Goal: Manage account settings

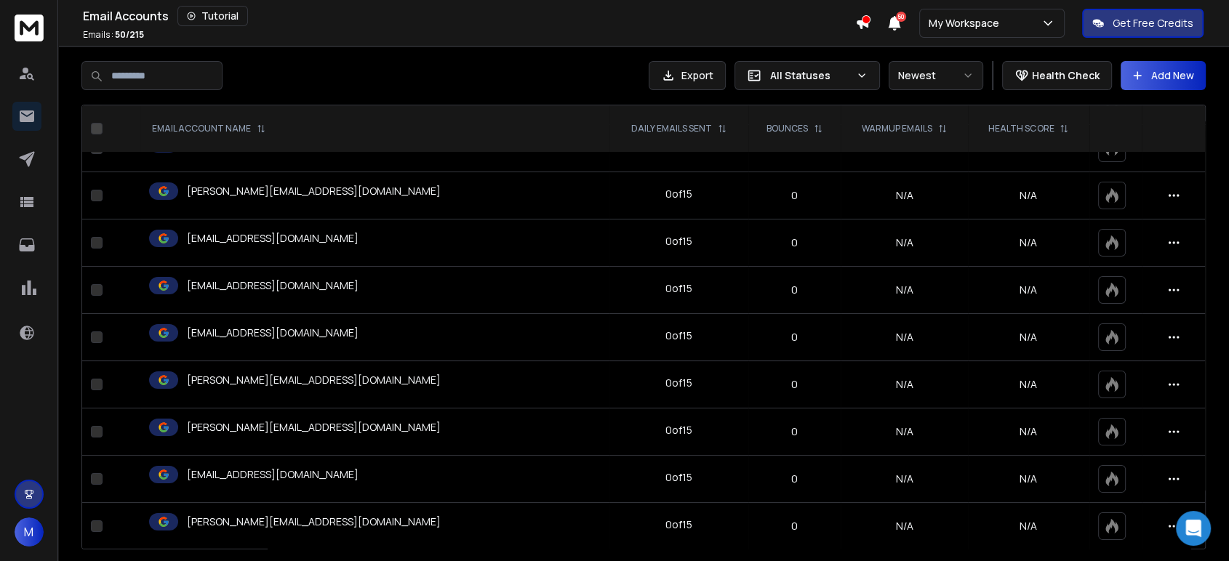
scroll to position [161, 0]
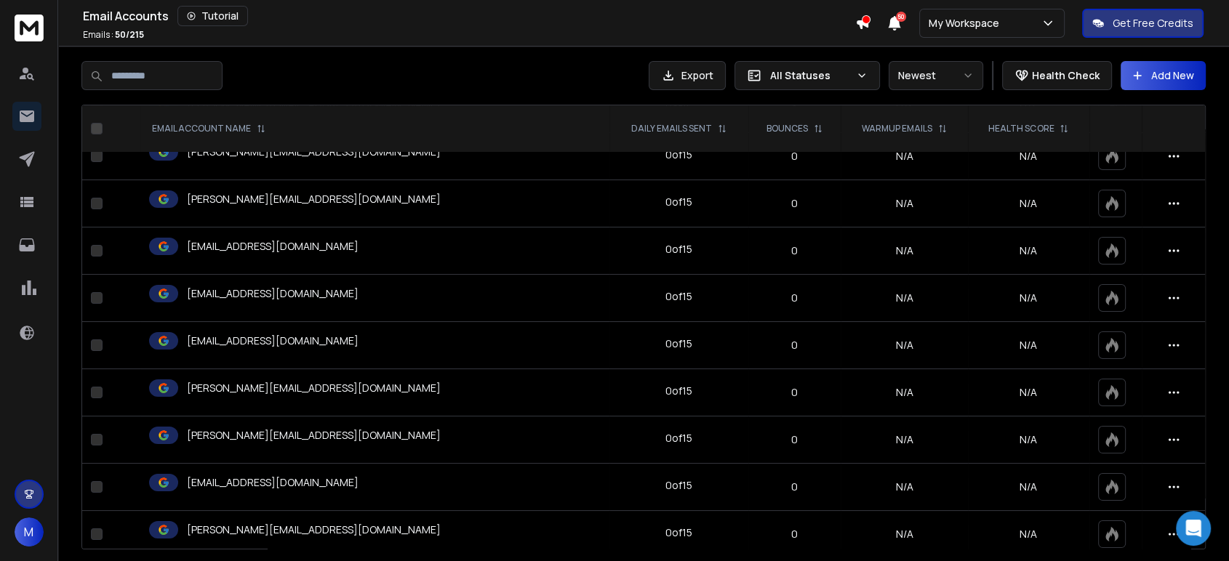
click at [450, 343] on div "[EMAIL_ADDRESS][DOMAIN_NAME]" at bounding box center [375, 340] width 452 height 17
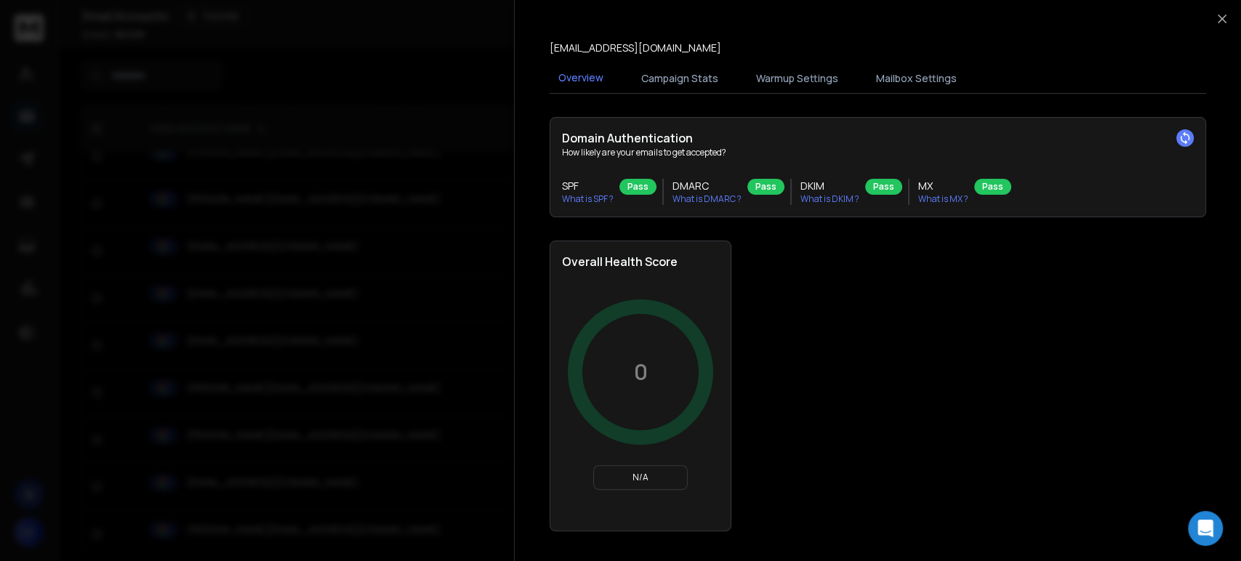
click at [375, 328] on div at bounding box center [620, 280] width 1241 height 561
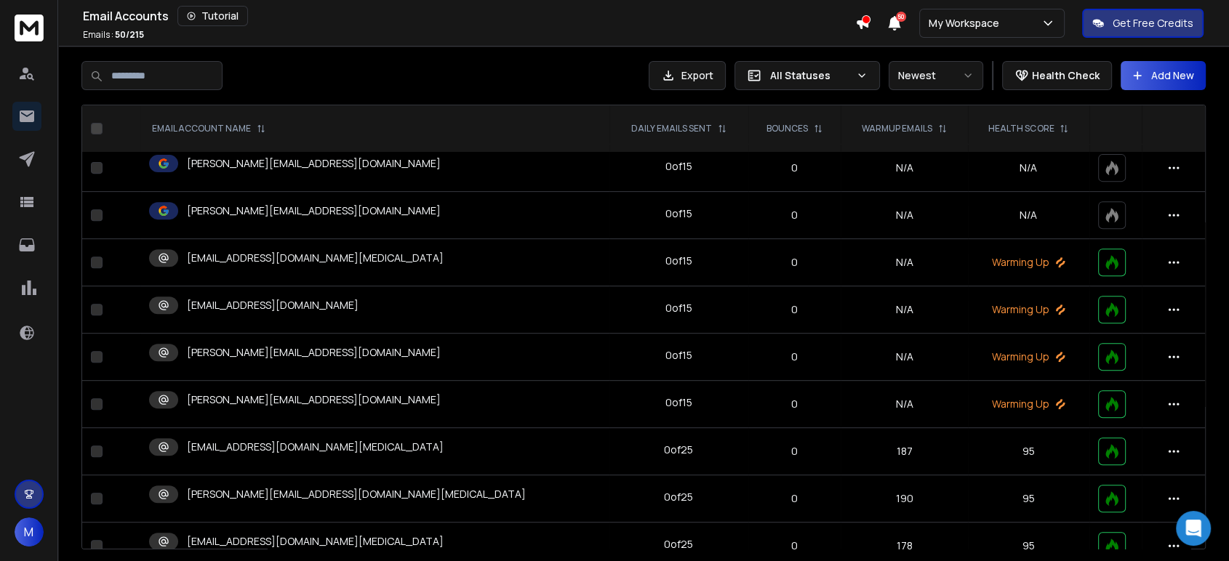
scroll to position [646, 0]
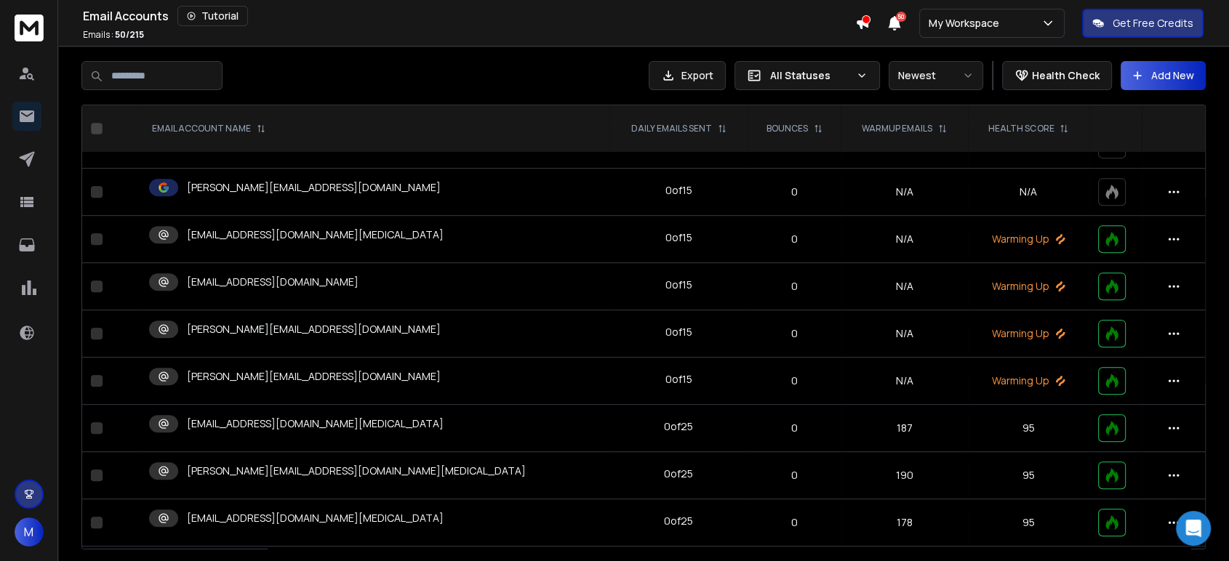
click at [449, 191] on div "[PERSON_NAME][EMAIL_ADDRESS][DOMAIN_NAME]" at bounding box center [375, 187] width 452 height 17
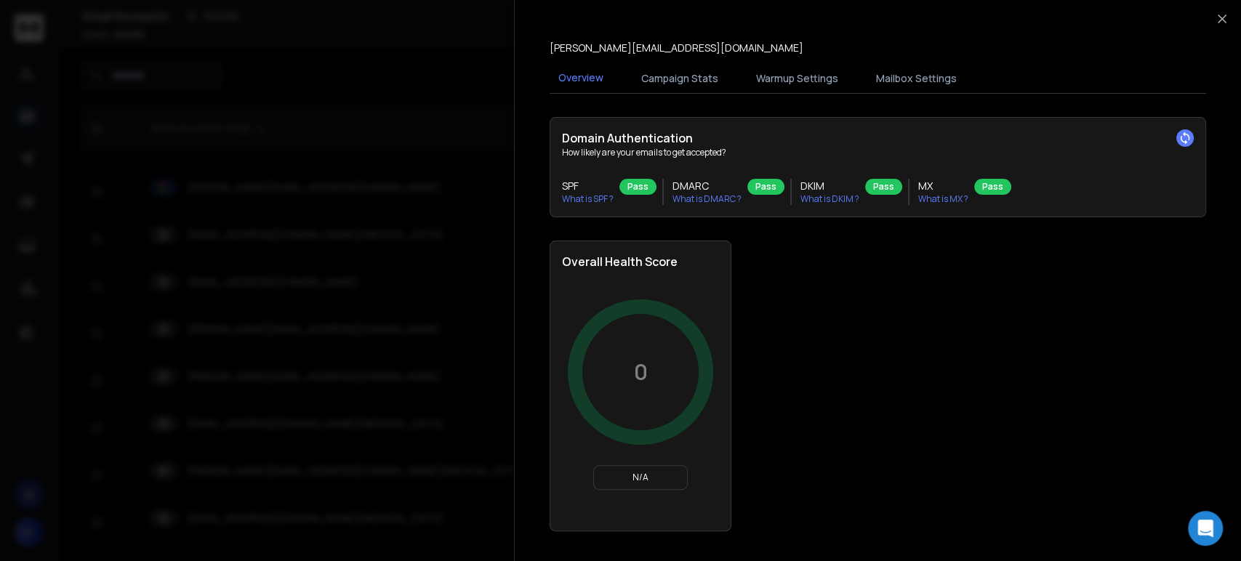
click at [460, 244] on div at bounding box center [620, 280] width 1241 height 561
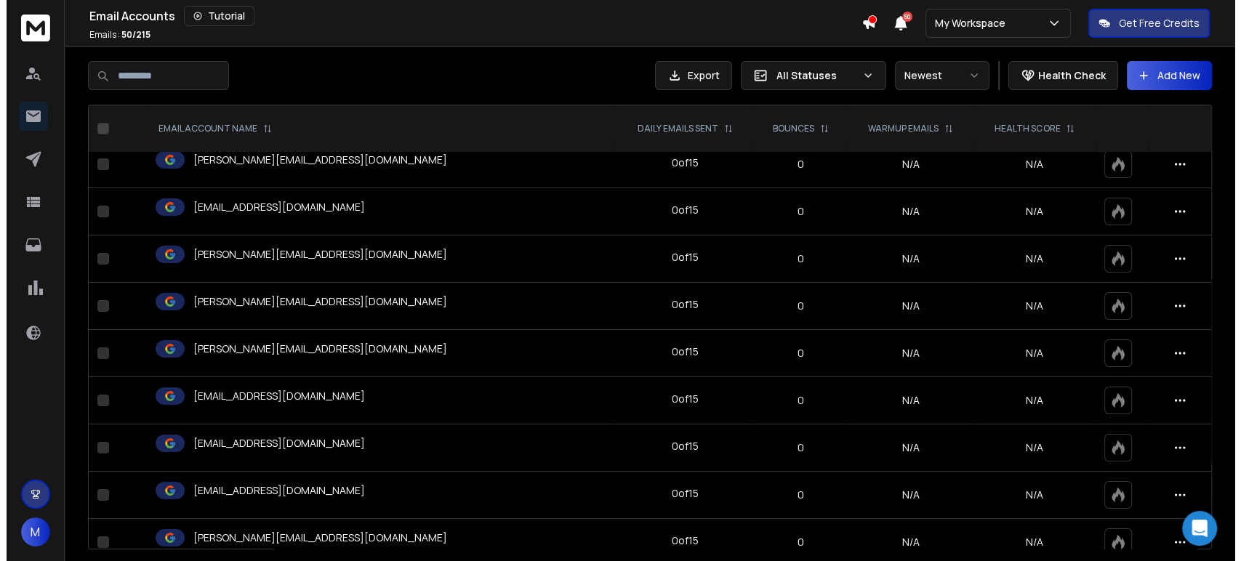
scroll to position [0, 0]
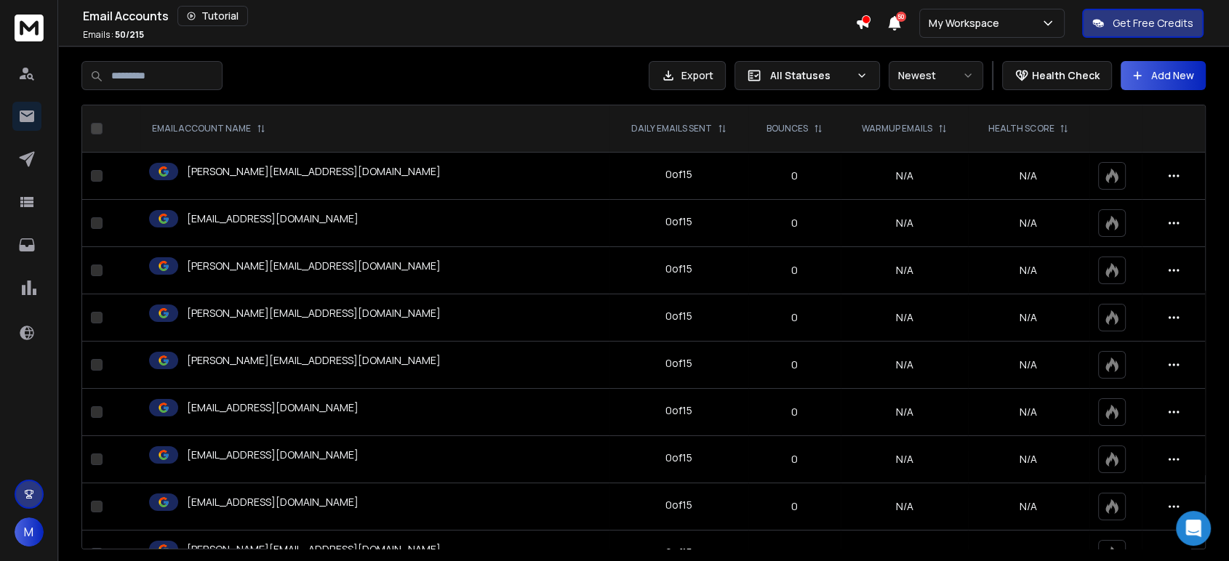
click at [372, 42] on div "Email Accounts Tutorial Emails : 50 / 215 50 My Workspace Get Free Credits" at bounding box center [614, 23] width 1229 height 47
click at [368, 42] on div "Email Accounts Tutorial Emails : 50 / 215 50 My Workspace Get Free Credits Expo…" at bounding box center [614, 282] width 1229 height 564
click at [304, 86] on div at bounding box center [360, 75] width 559 height 29
click at [25, 525] on span "M" at bounding box center [29, 532] width 29 height 29
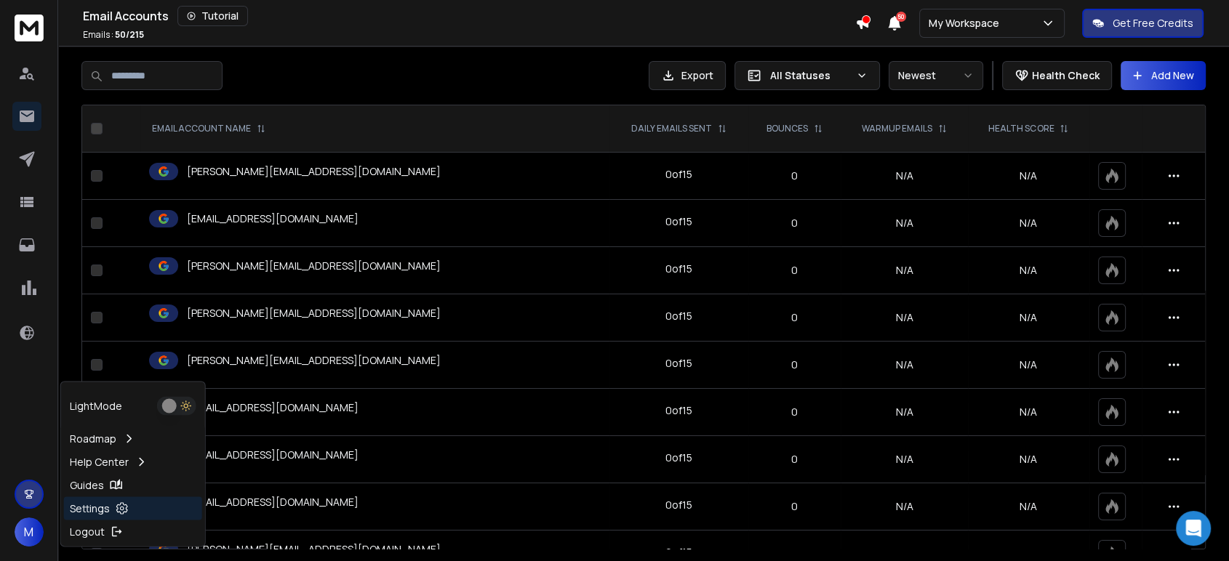
click at [93, 508] on p "Settings" at bounding box center [90, 508] width 40 height 15
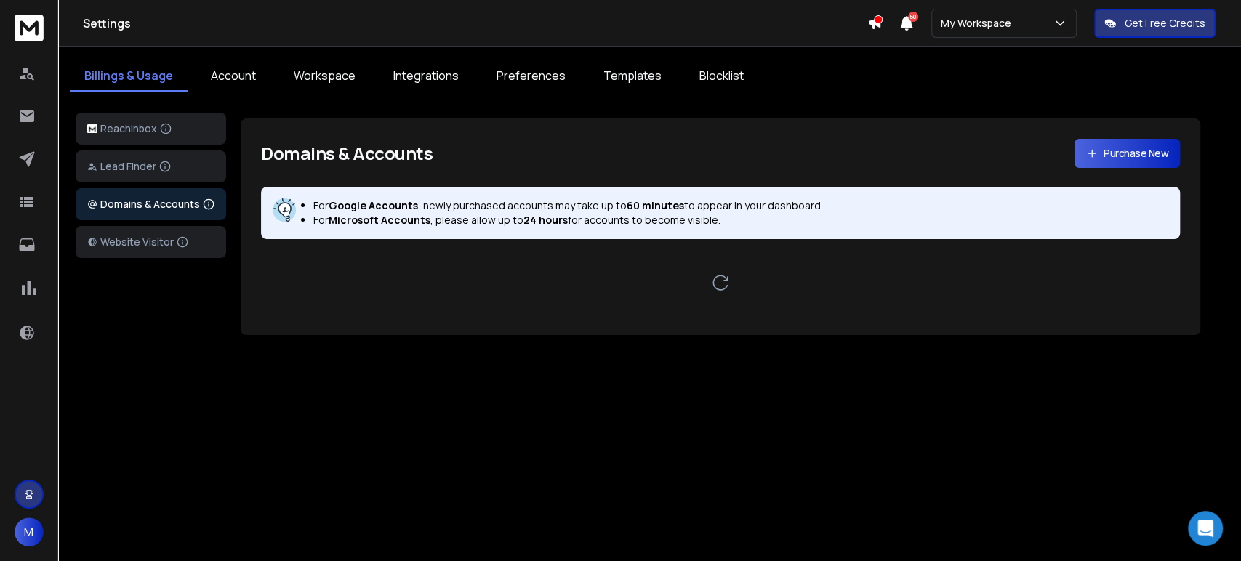
click at [147, 205] on button "Domains & Accounts" at bounding box center [151, 204] width 151 height 32
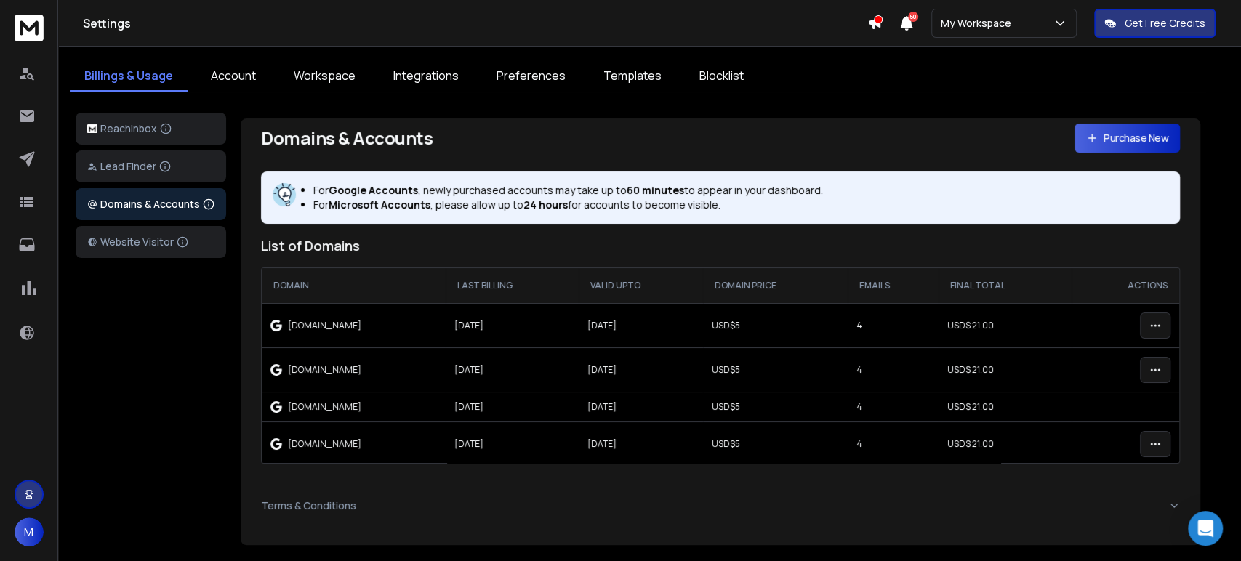
click at [760, 15] on h1 "Settings" at bounding box center [475, 23] width 785 height 17
click at [28, 115] on icon at bounding box center [26, 116] width 17 height 17
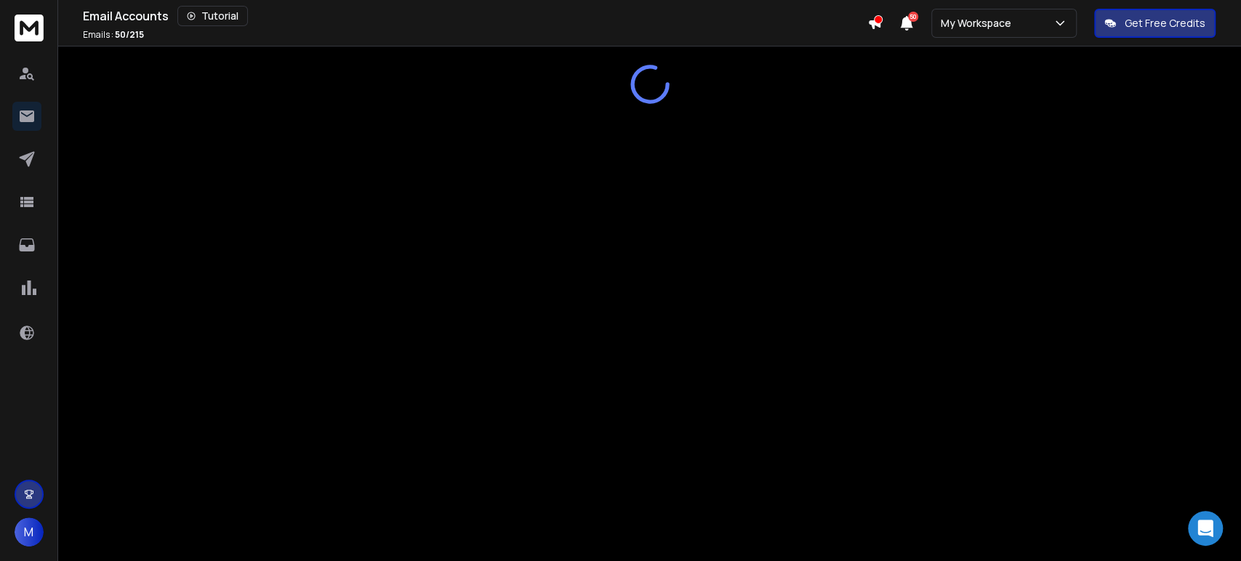
click at [28, 115] on icon at bounding box center [26, 116] width 17 height 17
